Goal: Task Accomplishment & Management: Manage account settings

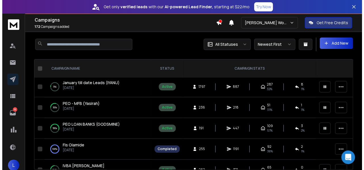
scroll to position [114, 0]
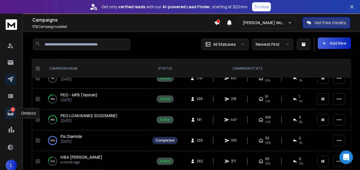
click at [11, 113] on icon at bounding box center [10, 112] width 6 height 5
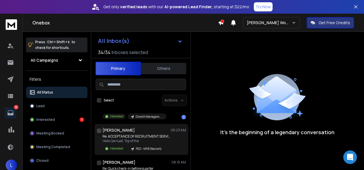
scroll to position [114, 0]
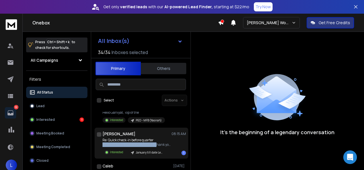
click at [171, 142] on div "Re: Quick check-in before quarter Good morning [PERSON_NAME], Thank you Interes…" at bounding box center [144, 146] width 83 height 17
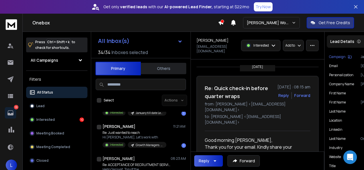
scroll to position [0, 0]
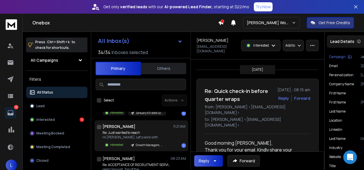
click at [166, 135] on p "Hi [PERSON_NAME], Let’s work with" at bounding box center [135, 137] width 64 height 5
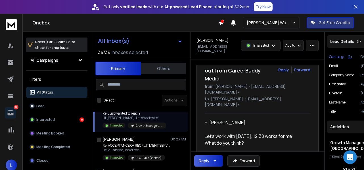
scroll to position [85, 0]
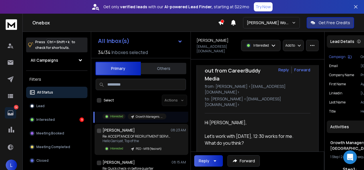
click at [173, 141] on div "Re: ACCEPTANCE OF RECRUITMENT SERVICES Hello Ganiyat, Top of the Interested PEO…" at bounding box center [144, 142] width 83 height 17
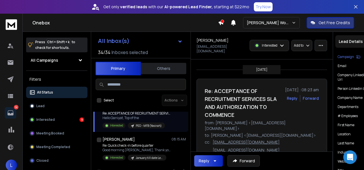
scroll to position [114, 0]
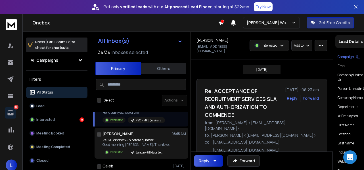
click at [174, 138] on div "Re: Quick check-in before quarter Good morning [PERSON_NAME], Thank you Interes…" at bounding box center [144, 146] width 83 height 17
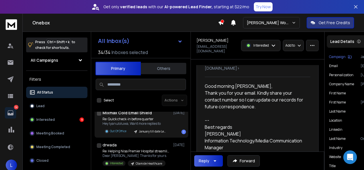
scroll to position [227, 0]
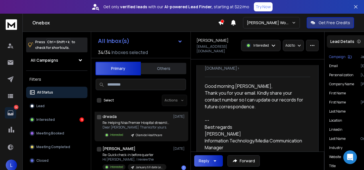
click at [176, 126] on div "Re: Helping Nisa Premier Hospital streamline Dear [PERSON_NAME] Thanks for your…" at bounding box center [144, 128] width 83 height 17
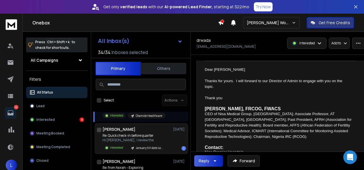
scroll to position [256, 0]
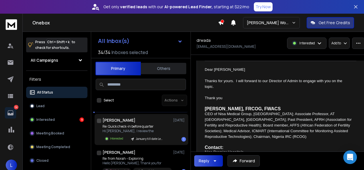
click at [166, 130] on p "Hi [PERSON_NAME], I review the" at bounding box center [135, 131] width 64 height 5
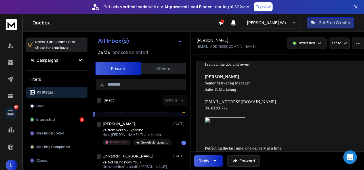
scroll to position [85, 0]
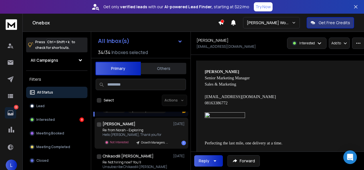
click at [178, 134] on div "Re: from [PERSON_NAME] – Exploring Hello [PERSON_NAME], Thank you for Not Inter…" at bounding box center [144, 136] width 83 height 17
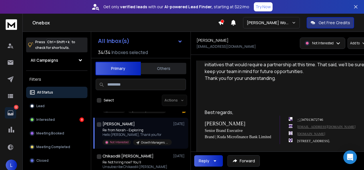
scroll to position [114, 0]
